Goal: Task Accomplishment & Management: Use online tool/utility

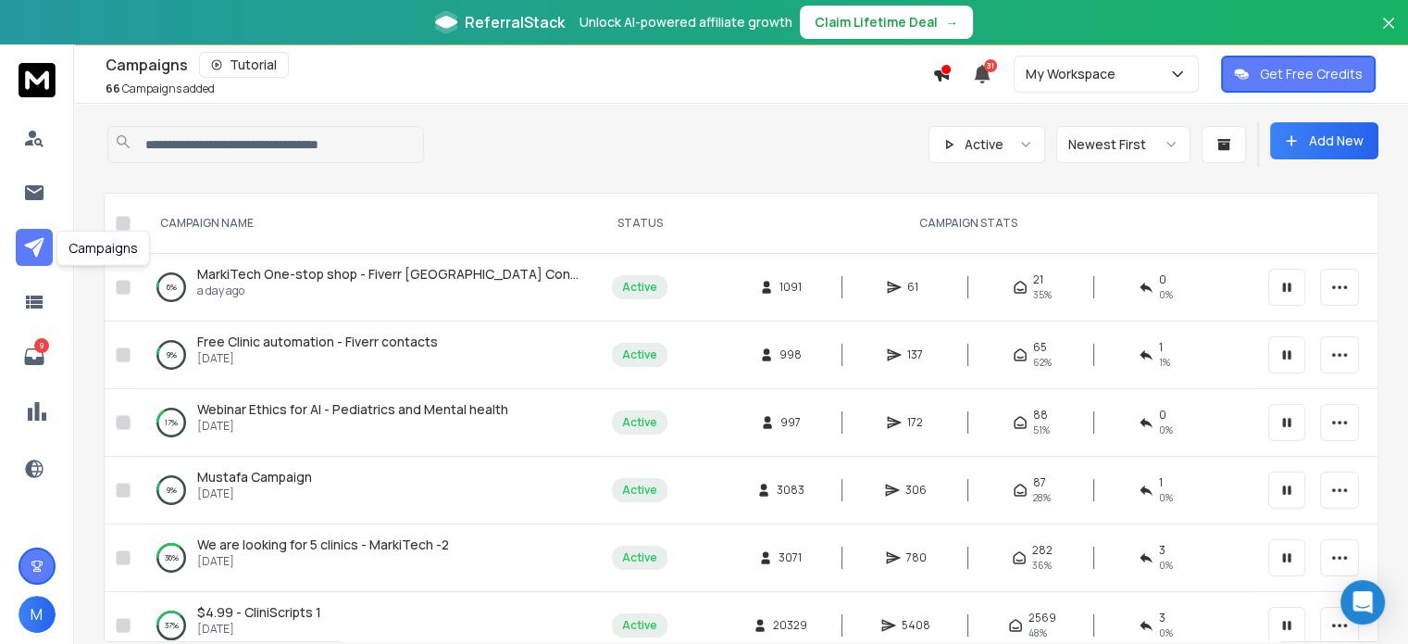
click at [19, 247] on link at bounding box center [34, 247] width 37 height 37
click at [30, 343] on link "9" at bounding box center [34, 356] width 37 height 37
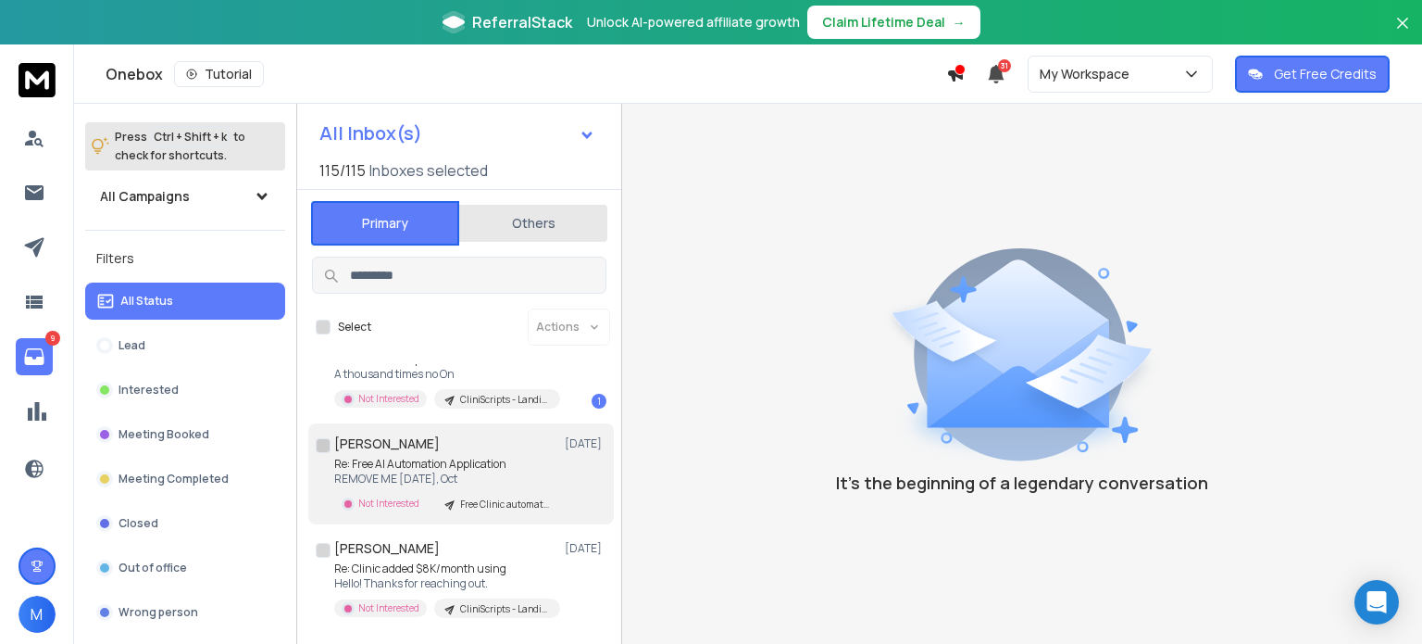
scroll to position [93, 0]
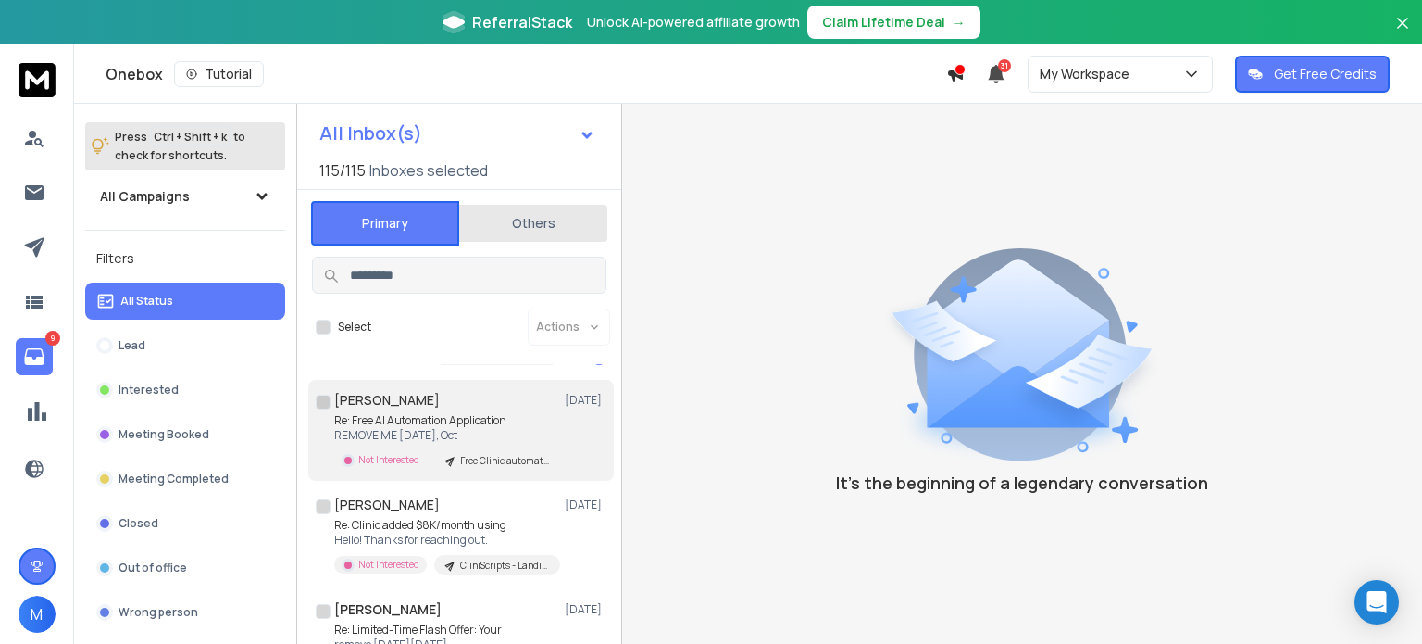
click at [490, 421] on p "Re: Free AI Automation Application" at bounding box center [445, 420] width 222 height 15
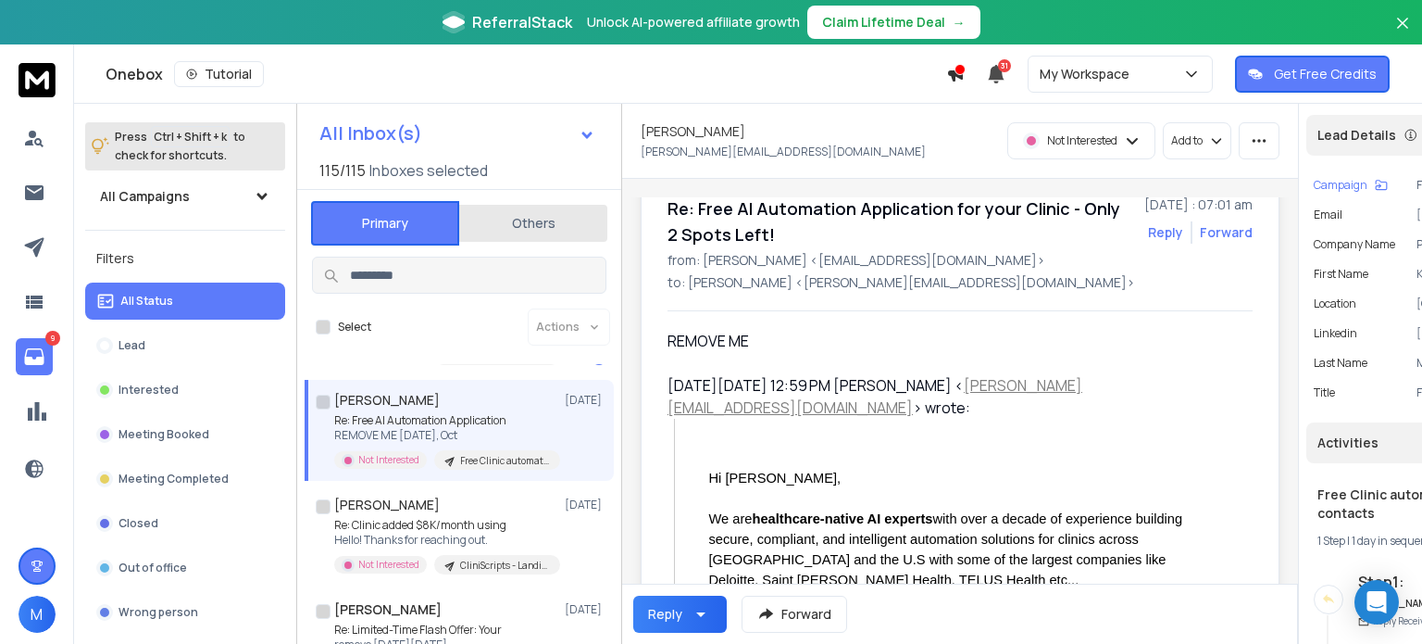
scroll to position [0, 0]
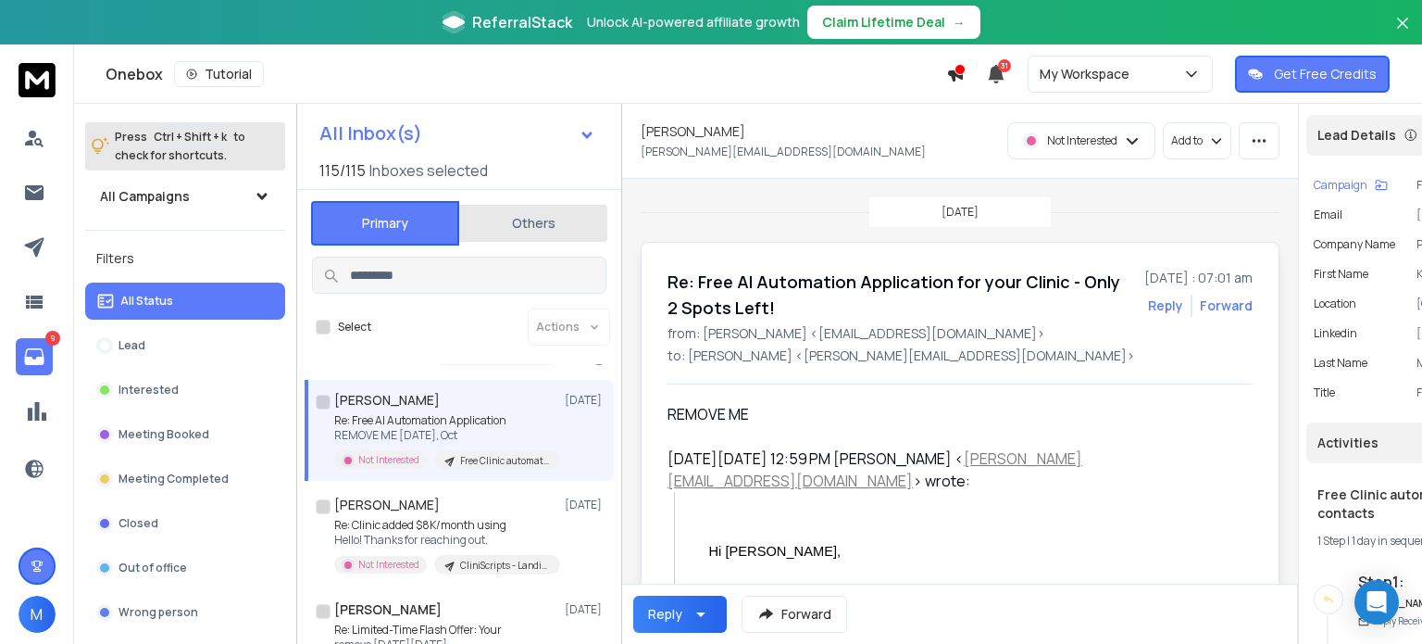
drag, startPoint x: 850, startPoint y: 329, endPoint x: 1071, endPoint y: 336, distance: 221.4
click at [1071, 336] on p "from: [PERSON_NAME] <[EMAIL_ADDRESS][DOMAIN_NAME]>" at bounding box center [960, 333] width 585 height 19
copy p "[PERSON_NAME][EMAIL_ADDRESS][DOMAIN_NAME]"
click at [37, 294] on icon at bounding box center [34, 302] width 22 height 22
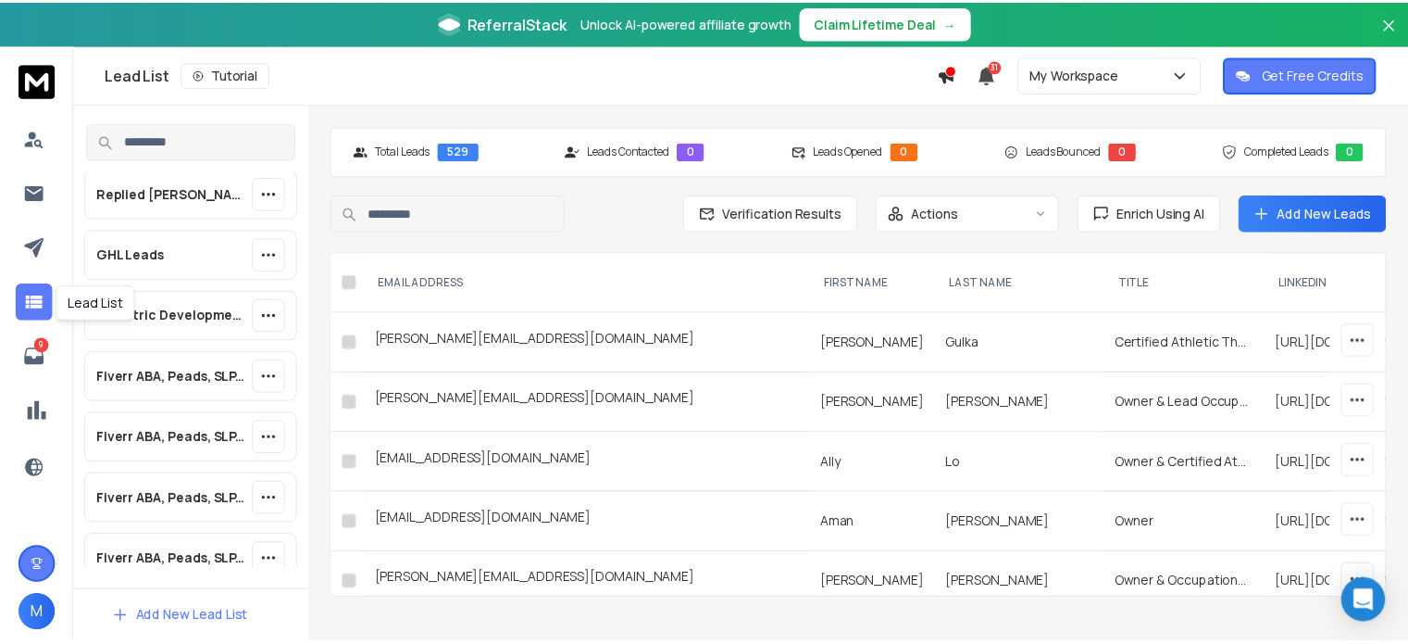
scroll to position [1053, 0]
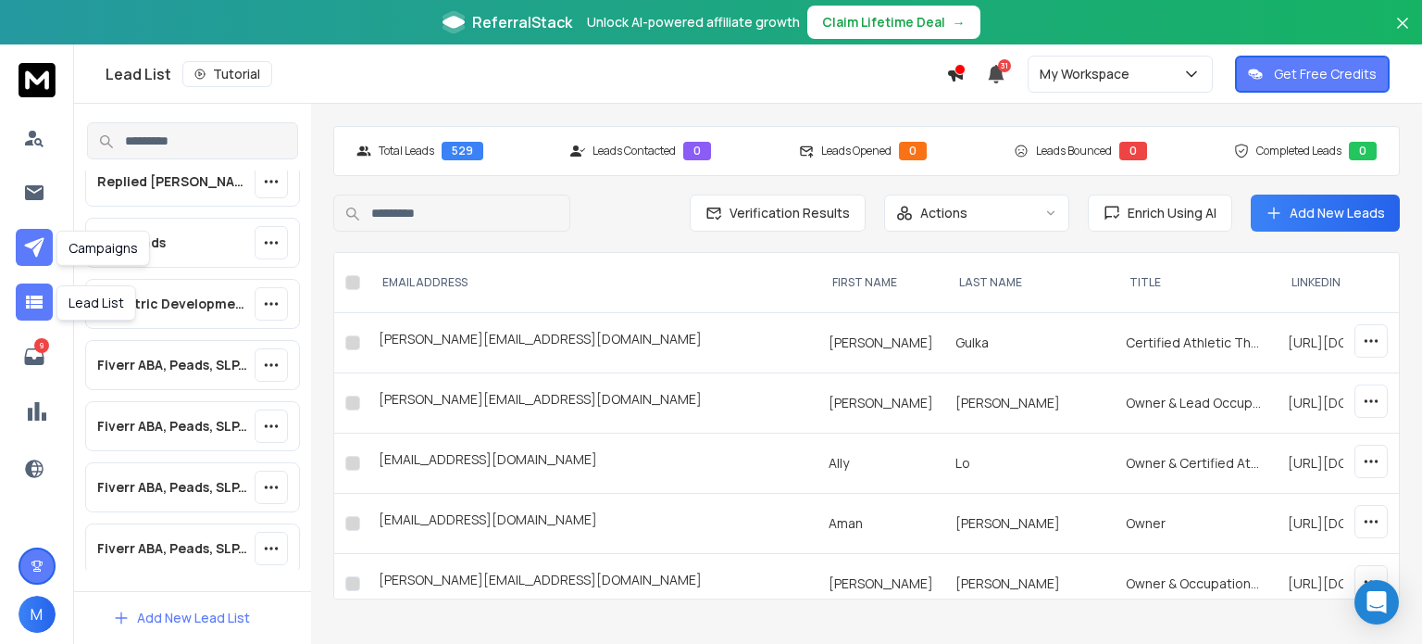
click at [23, 237] on icon at bounding box center [34, 247] width 22 height 22
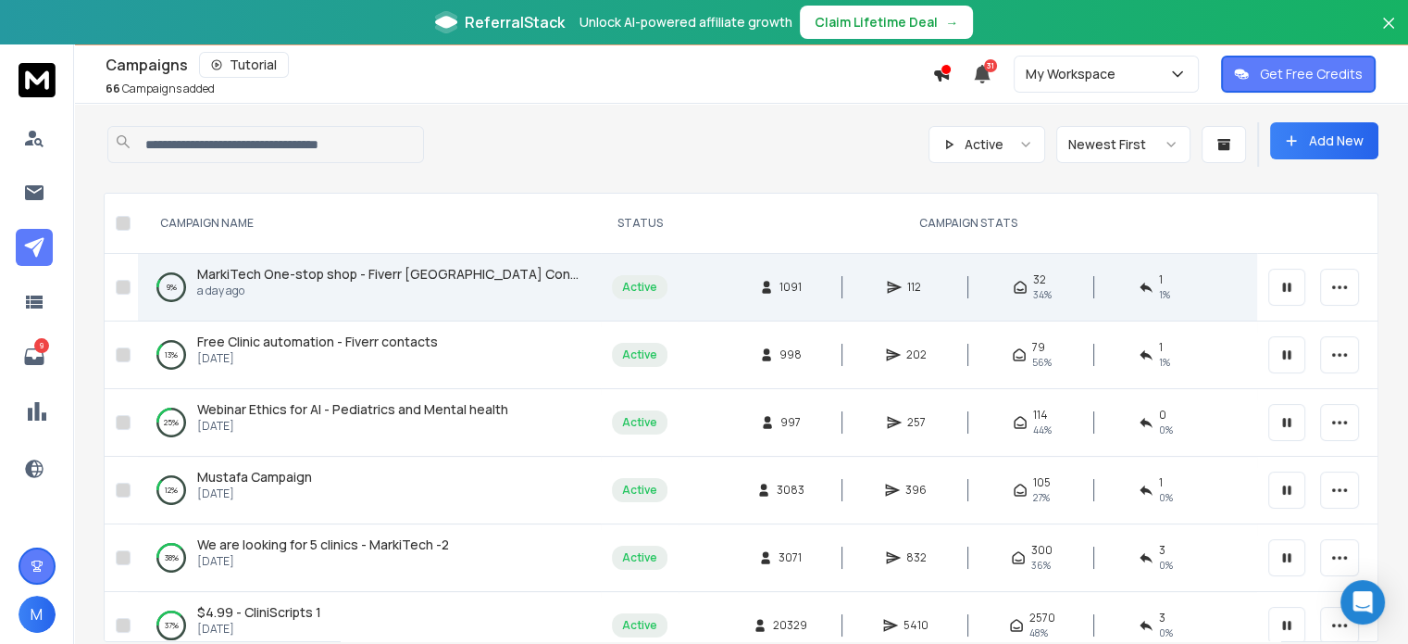
click at [357, 276] on span "MarkiTech One-stop shop - Fiverr [GEOGRAPHIC_DATA] Contacts 3 + [GEOGRAPHIC_DAT…" at bounding box center [481, 274] width 568 height 18
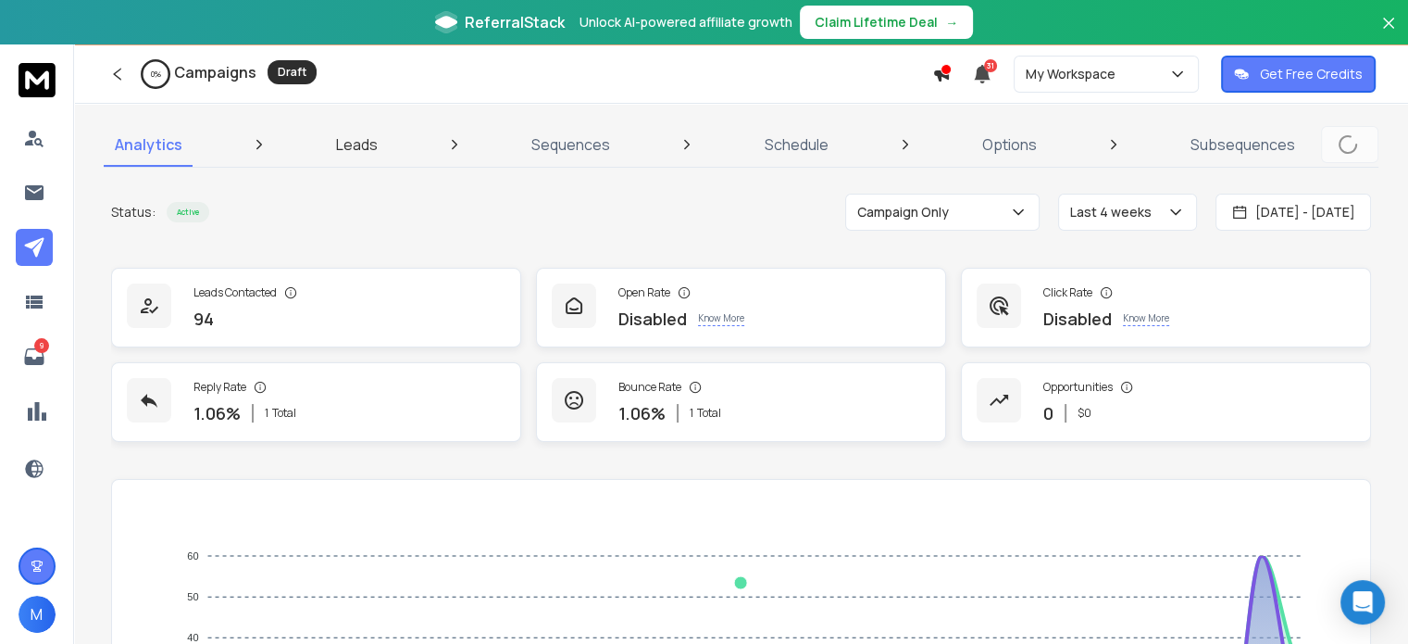
click at [386, 153] on link "Leads" at bounding box center [357, 144] width 64 height 44
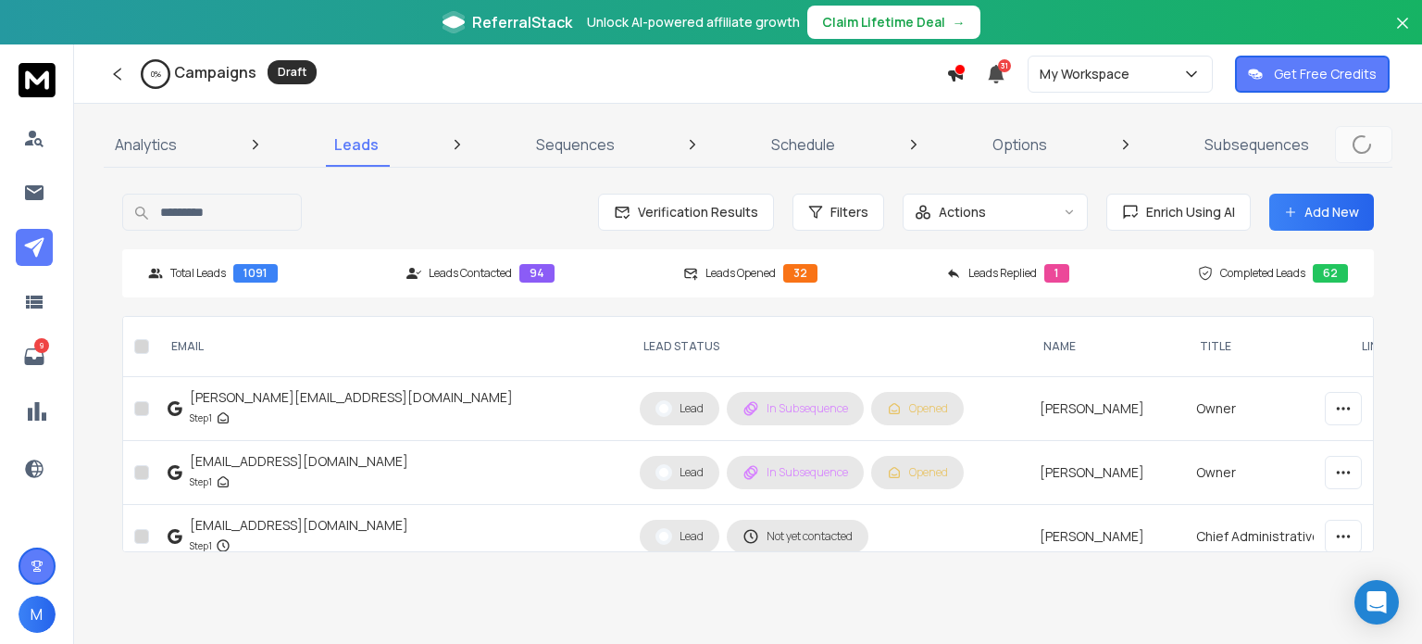
click at [267, 219] on input at bounding box center [212, 212] width 180 height 37
paste input "**********"
type input "**********"
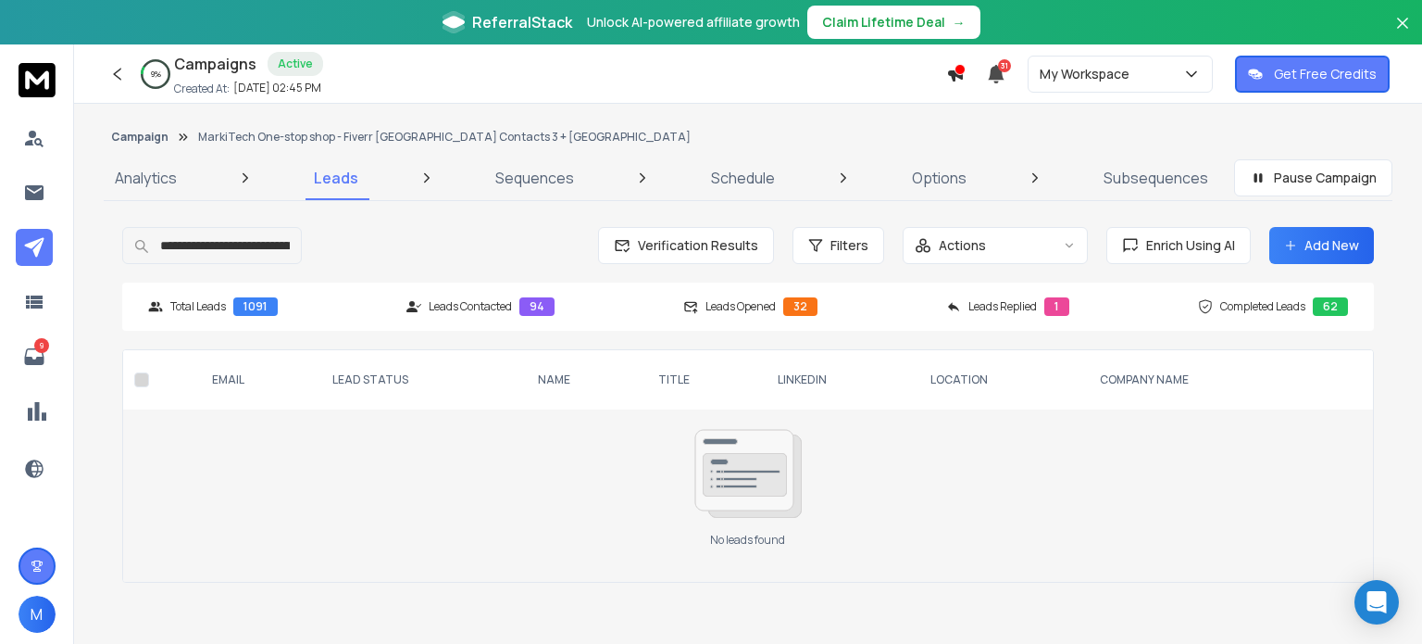
click at [278, 246] on input "**********" at bounding box center [212, 245] width 180 height 37
click at [31, 306] on icon at bounding box center [34, 301] width 17 height 13
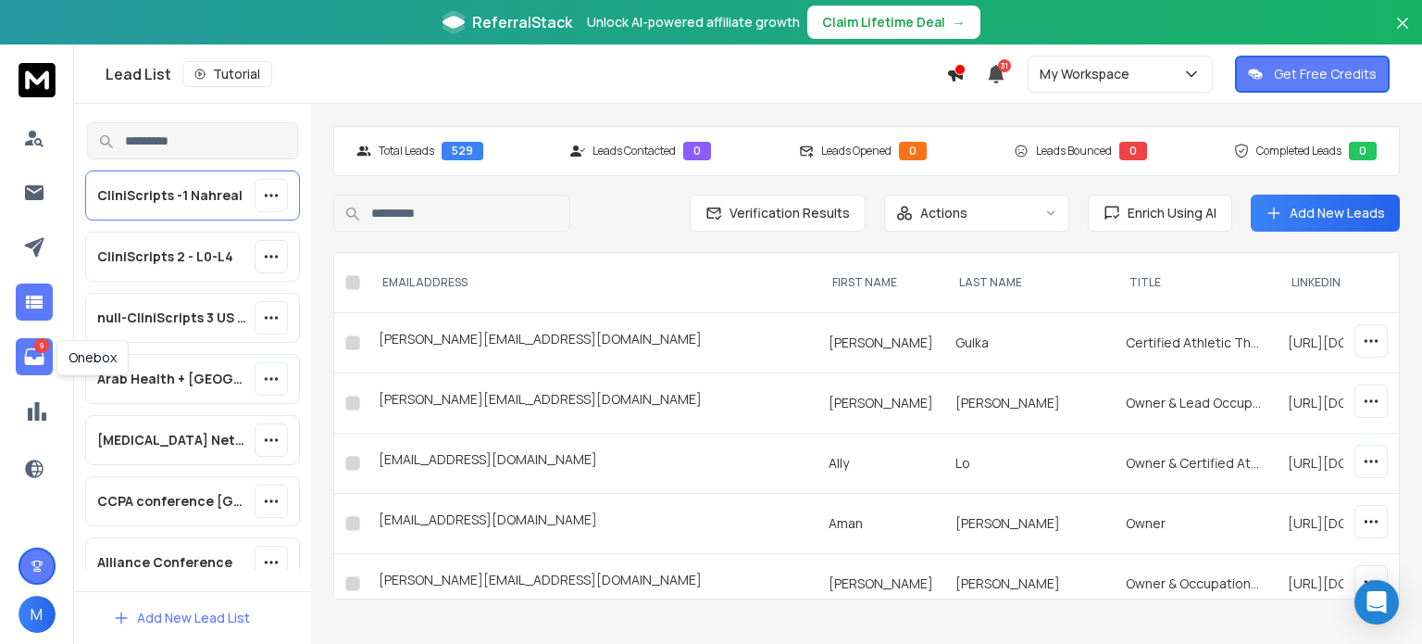
click at [29, 357] on icon at bounding box center [33, 356] width 19 height 17
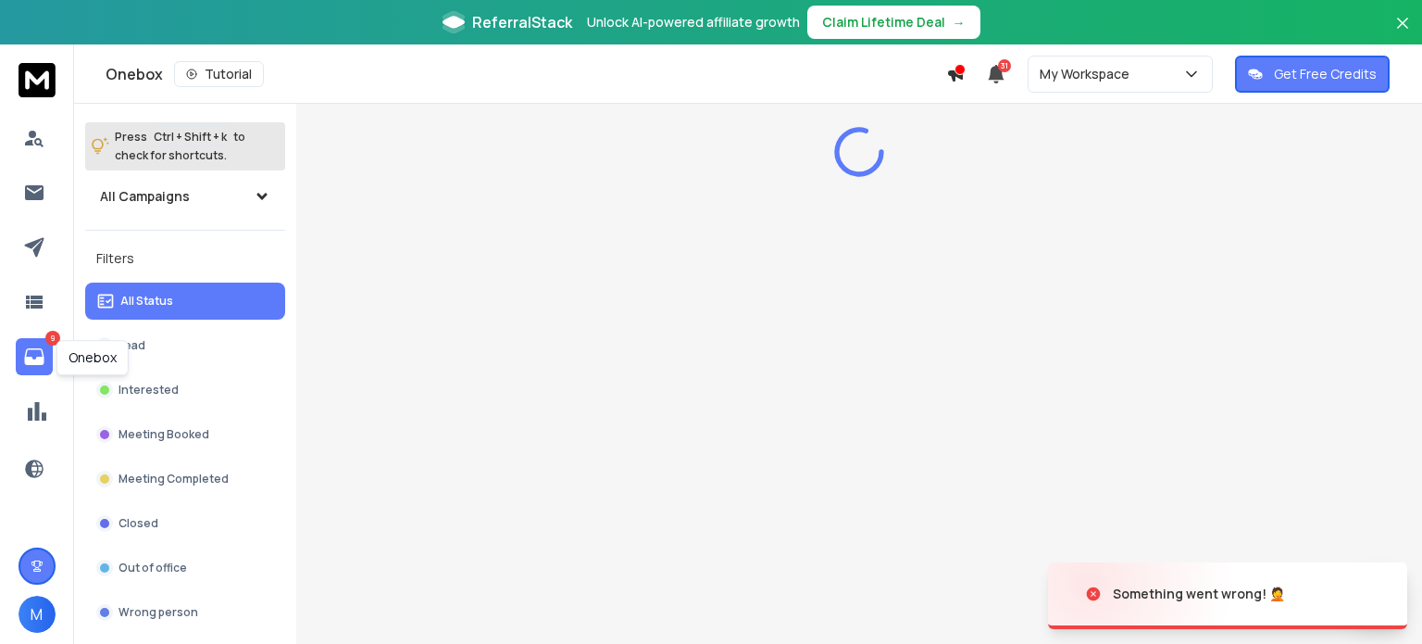
click at [27, 359] on icon at bounding box center [33, 356] width 19 height 17
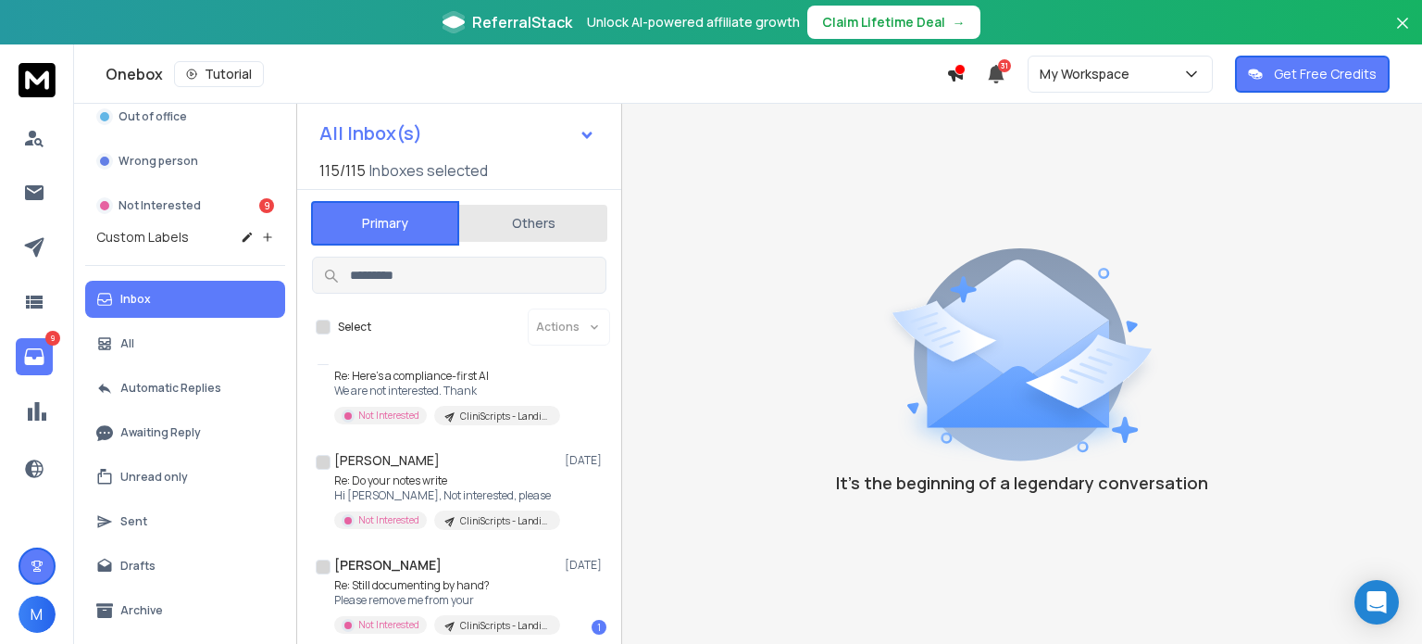
scroll to position [372, 0]
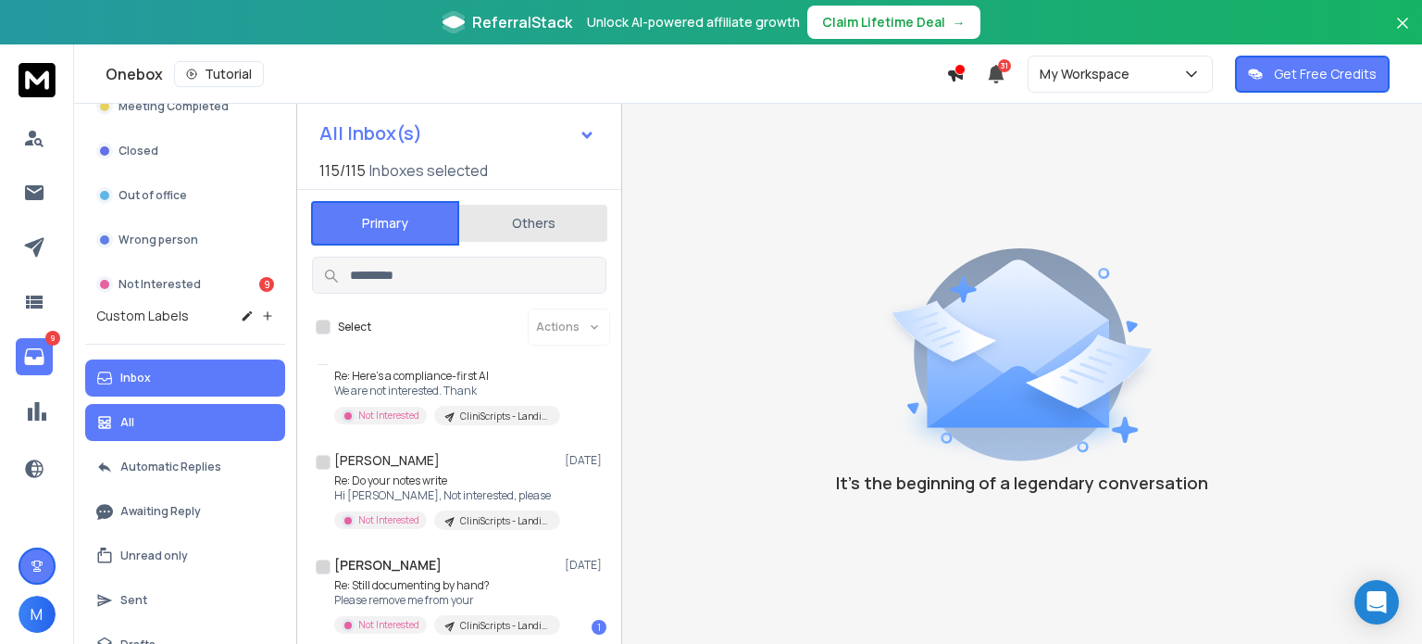
click at [159, 410] on button "All" at bounding box center [185, 422] width 200 height 37
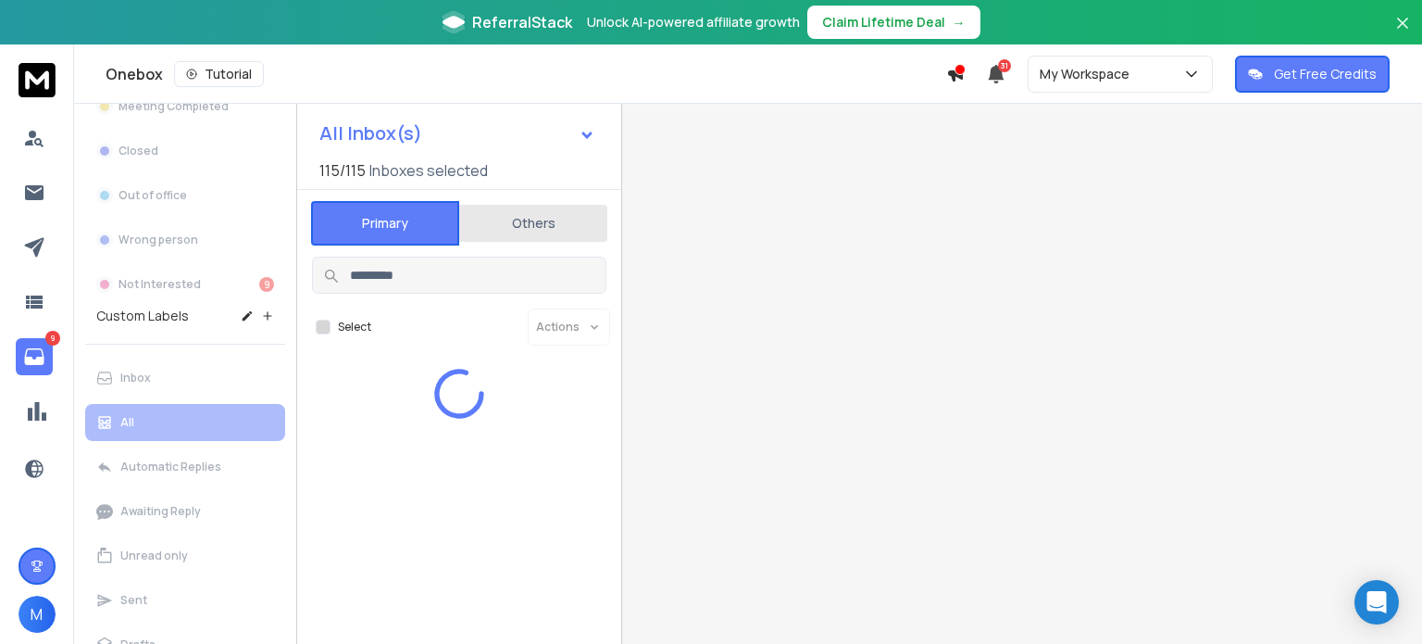
scroll to position [0, 0]
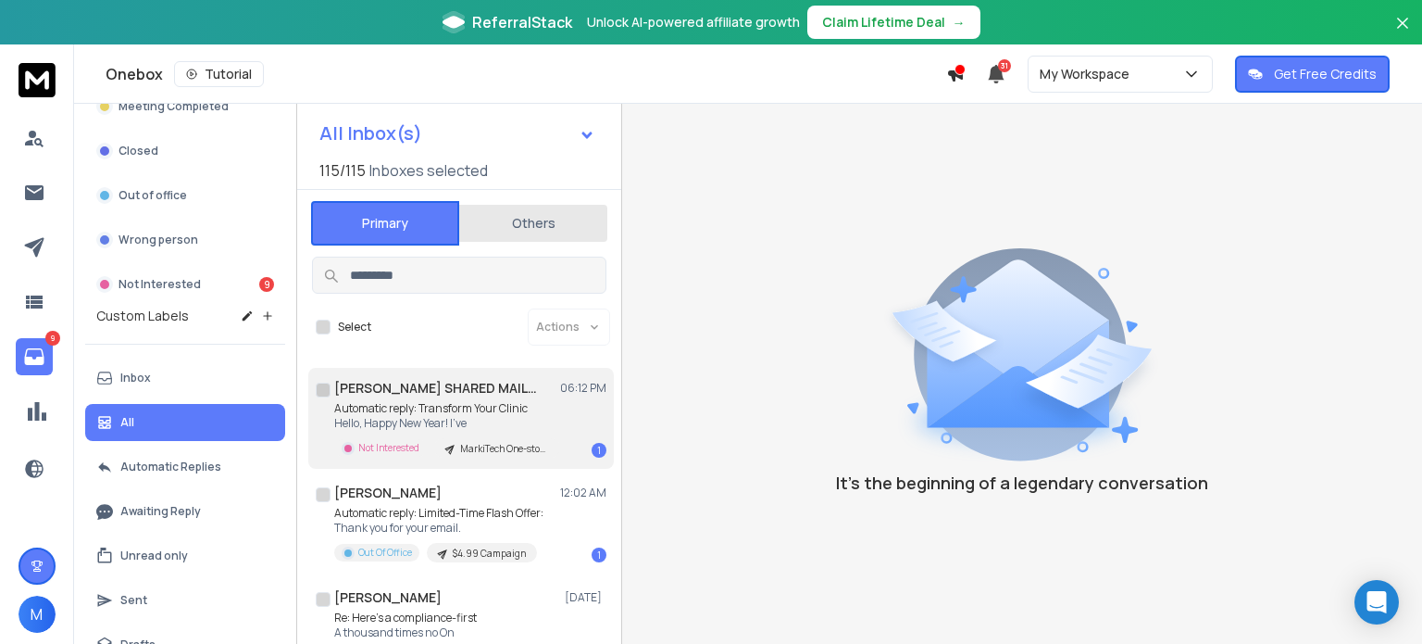
click at [428, 430] on p "Hello, Happy New Year! I've" at bounding box center [445, 423] width 222 height 15
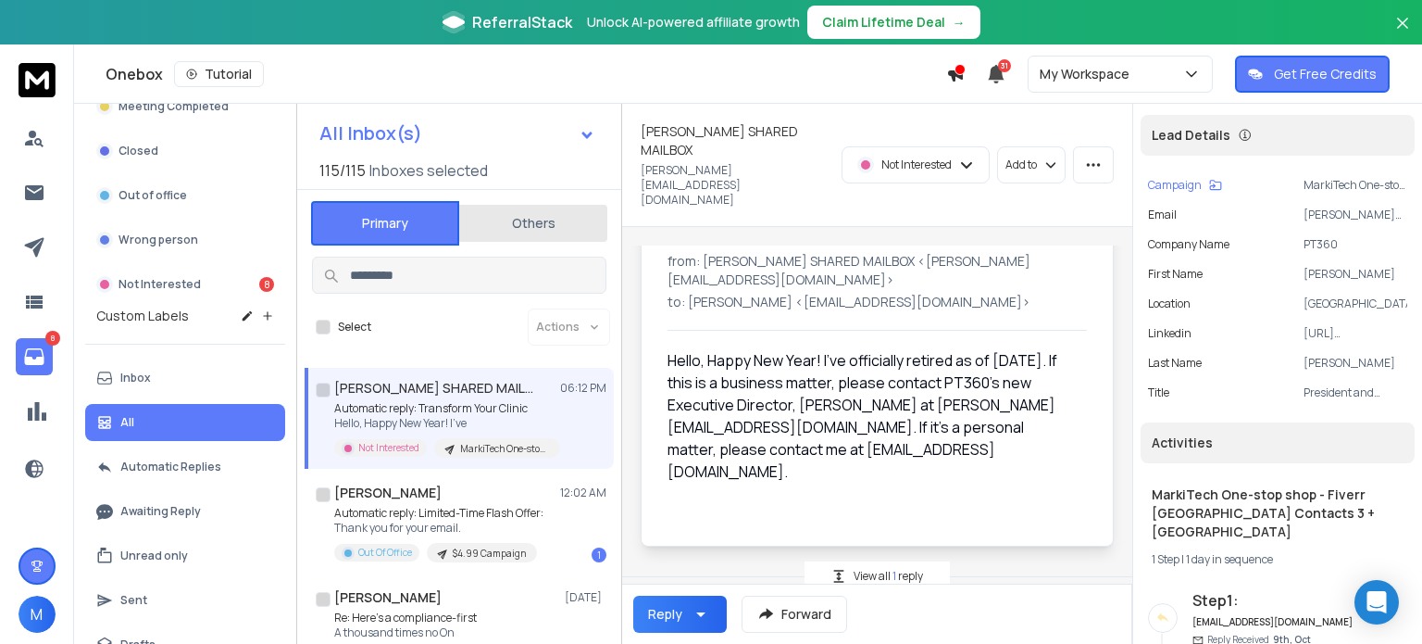
scroll to position [152, 0]
